Goal: Check status: Check status

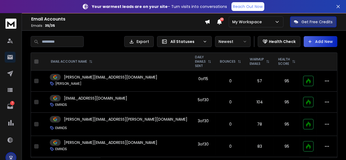
click at [194, 43] on p "All Statuses" at bounding box center [185, 41] width 30 height 5
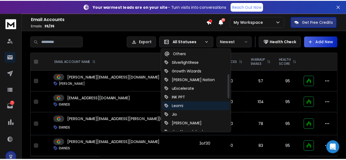
scroll to position [82, 0]
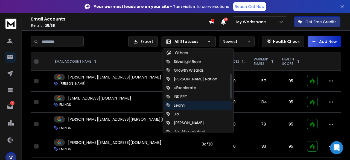
click at [184, 106] on div "Leomi" at bounding box center [175, 104] width 19 height 5
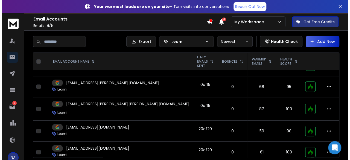
scroll to position [108, 0]
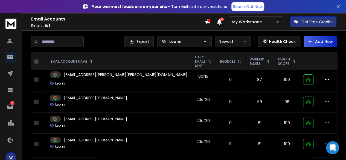
click at [8, 80] on div at bounding box center [11, 74] width 13 height 13
click at [9, 73] on icon at bounding box center [10, 74] width 6 height 6
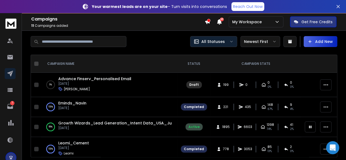
click at [230, 42] on icon "button" at bounding box center [231, 41] width 4 height 4
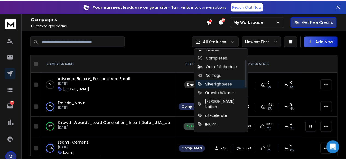
scroll to position [55, 0]
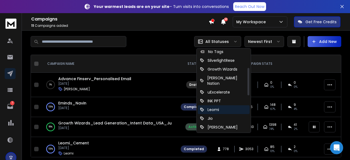
click at [212, 107] on div "Leomi" at bounding box center [209, 109] width 19 height 5
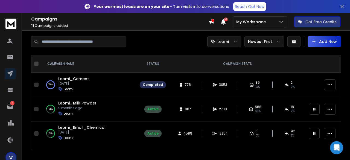
click at [81, 102] on span "Leomi_Milk Powder" at bounding box center [77, 102] width 38 height 5
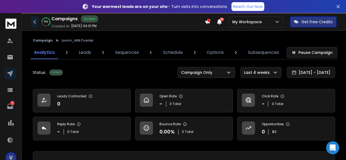
click at [37, 25] on button at bounding box center [34, 21] width 7 height 11
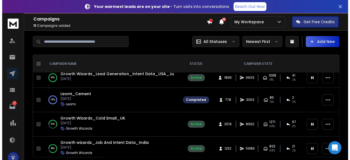
scroll to position [55, 0]
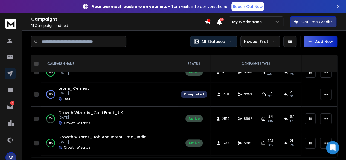
click at [222, 45] on button "All Statuses" at bounding box center [213, 41] width 47 height 11
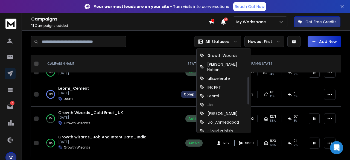
scroll to position [82, 0]
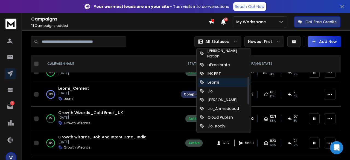
click at [218, 80] on div "Leomi" at bounding box center [209, 82] width 19 height 5
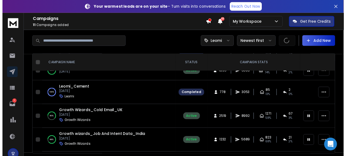
scroll to position [0, 0]
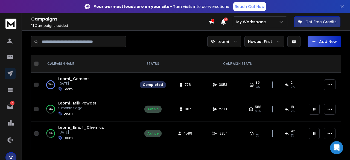
click at [77, 127] on span "Leomi_Email_Chemical" at bounding box center [81, 127] width 47 height 5
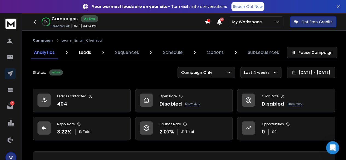
click at [92, 57] on link "Leads" at bounding box center [84, 52] width 19 height 13
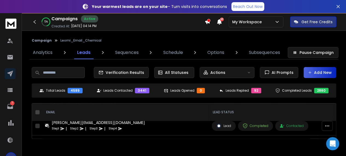
scroll to position [109, 0]
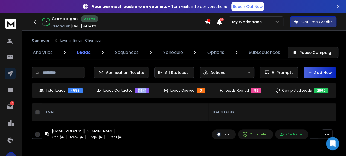
drag, startPoint x: 135, startPoint y: 86, endPoint x: 144, endPoint y: 86, distance: 9.1
click at [144, 88] on div "3441" at bounding box center [142, 90] width 14 height 5
copy div "3441"
click at [53, 55] on div "Campaign Leomi_Email_Chemical Analytics Leads Sequences Schedule Options Subseq…" at bounding box center [184, 85] width 309 height 99
click at [52, 54] on link "Analytics" at bounding box center [43, 52] width 26 height 13
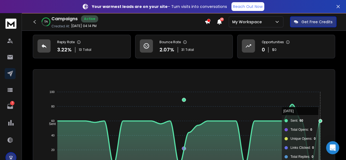
scroll to position [109, 0]
